Goal: Communication & Community: Answer question/provide support

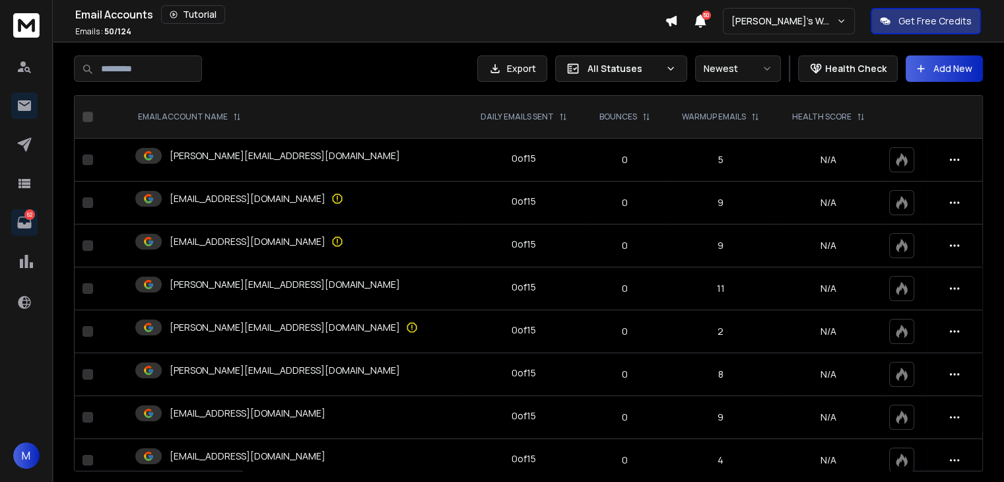
click at [30, 219] on p "62" at bounding box center [29, 214] width 11 height 11
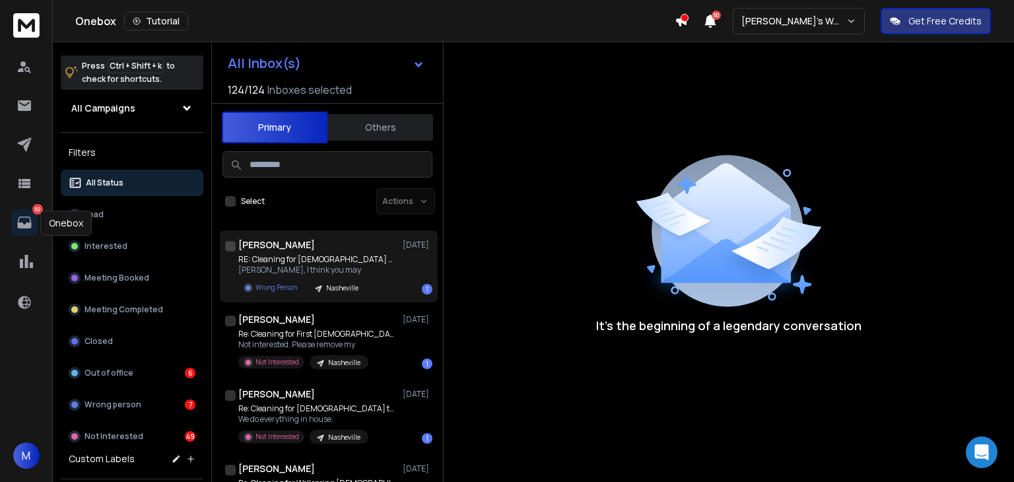
click at [267, 273] on p "[PERSON_NAME], I think you may" at bounding box center [317, 270] width 158 height 11
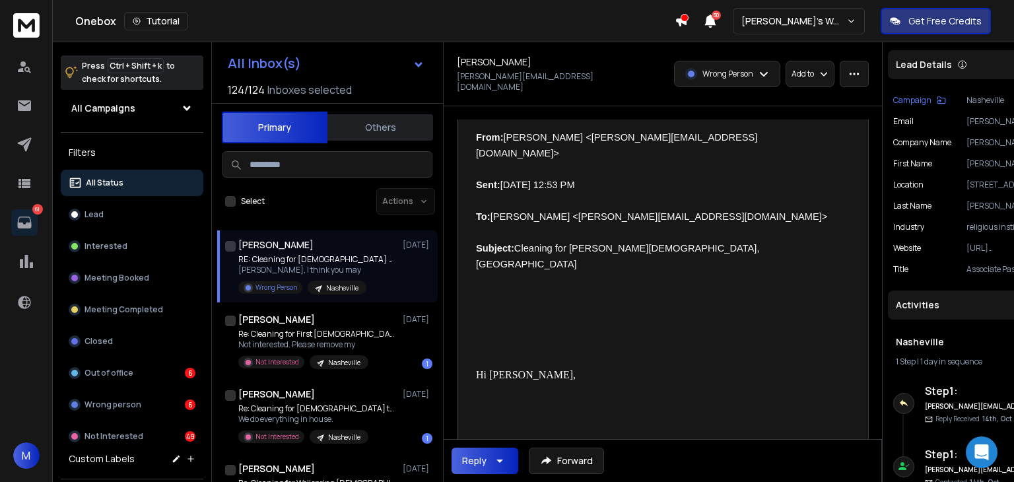
scroll to position [641, 0]
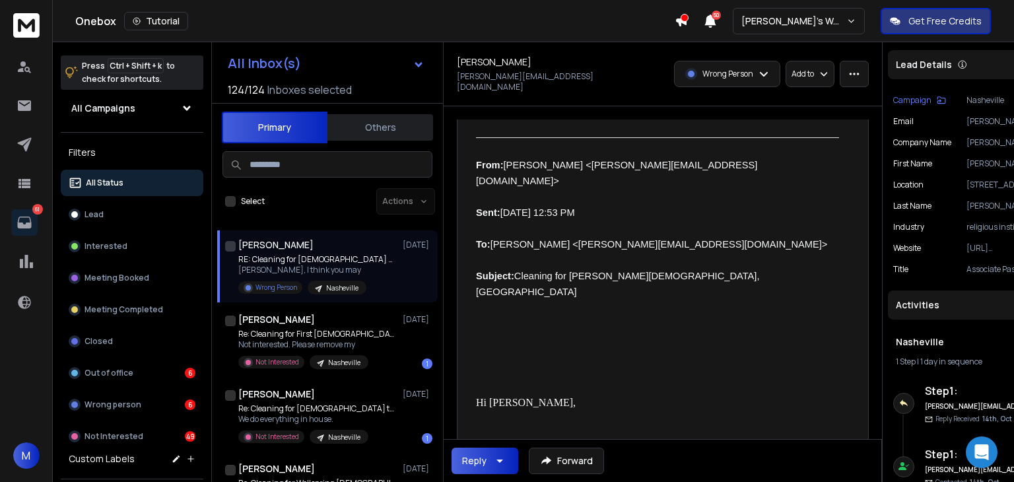
click at [335, 267] on p "[PERSON_NAME], I think you may" at bounding box center [317, 270] width 158 height 11
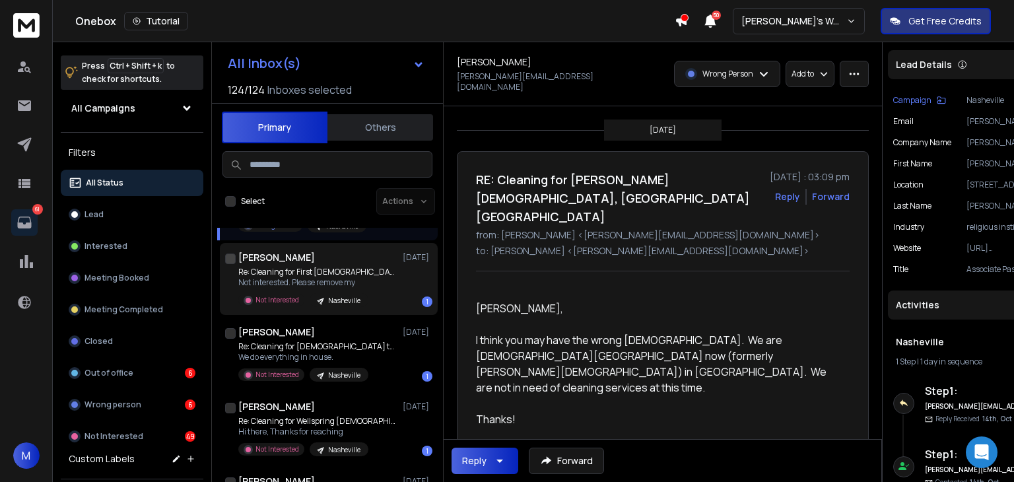
scroll to position [66, 0]
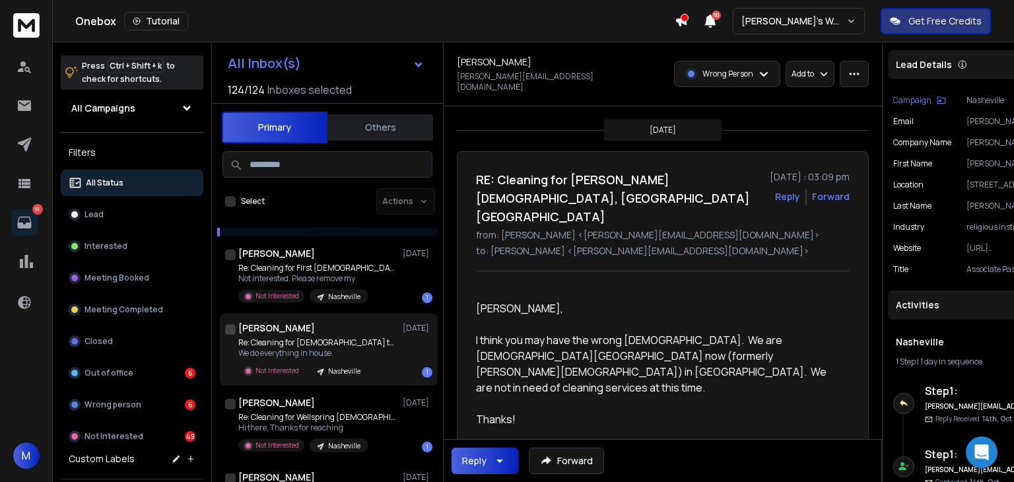
click at [358, 341] on p "Re: Cleaning for [DEMOGRAPHIC_DATA] the" at bounding box center [317, 342] width 158 height 11
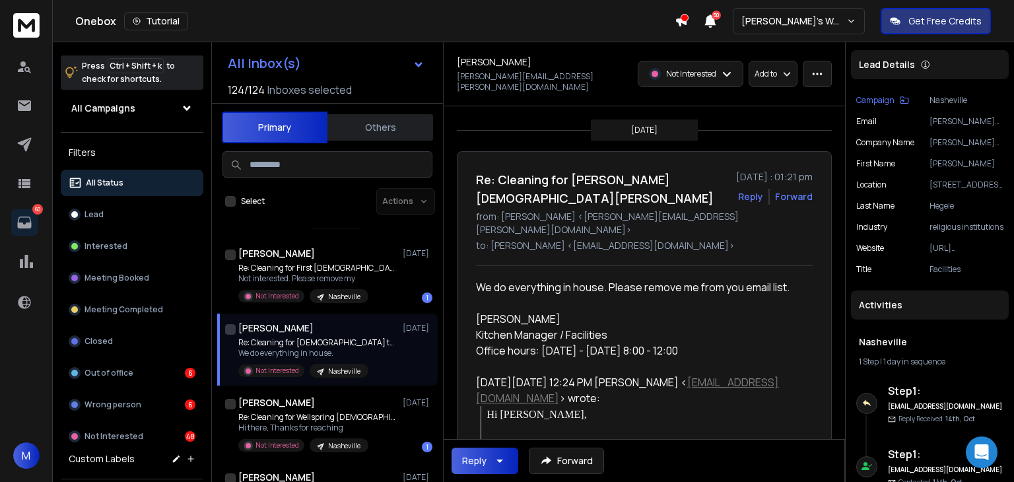
click at [579, 279] on div "We do everything in house. Please remove me from you email list." at bounding box center [639, 287] width 326 height 16
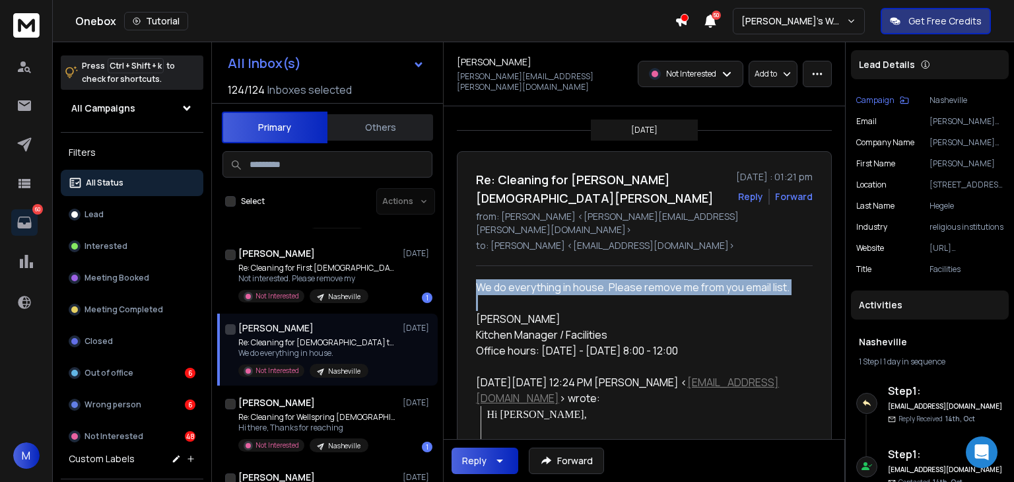
click at [579, 279] on div "We do everything in house. Please remove me from you email list." at bounding box center [639, 287] width 326 height 16
